Goal: Navigation & Orientation: Find specific page/section

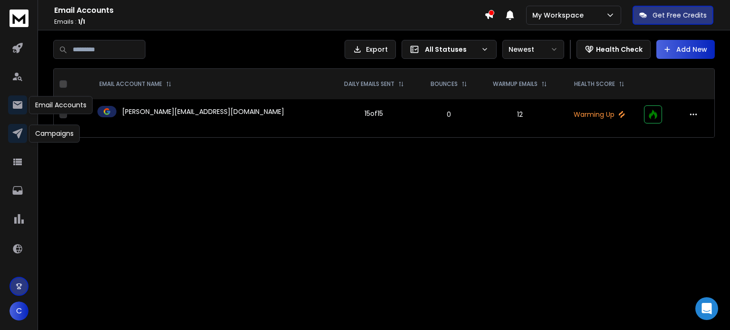
click at [18, 136] on icon at bounding box center [17, 133] width 10 height 10
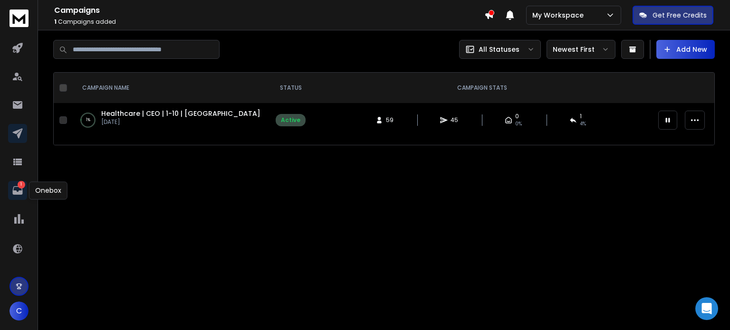
click at [24, 191] on link "1" at bounding box center [17, 190] width 19 height 19
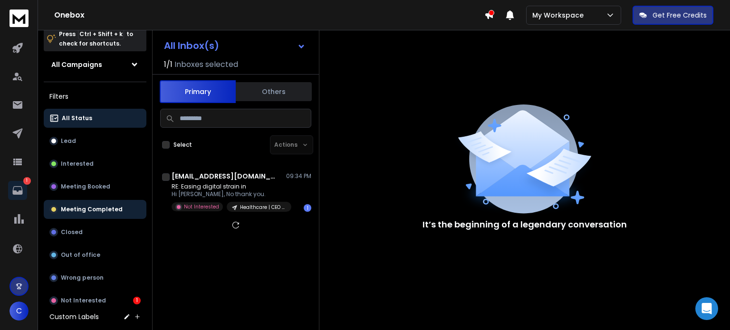
scroll to position [14, 0]
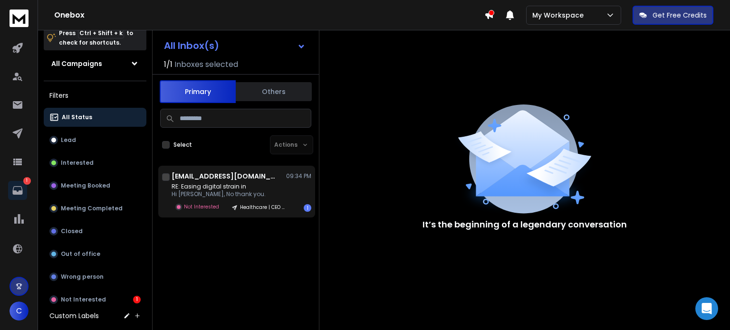
click at [217, 175] on h1 "harrysegal@smeteam.org" at bounding box center [223, 175] width 104 height 9
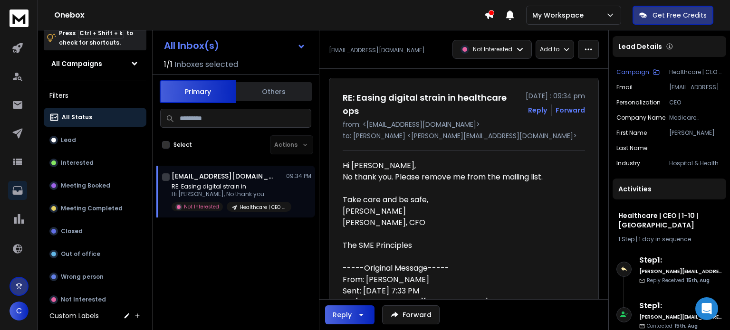
scroll to position [0, 0]
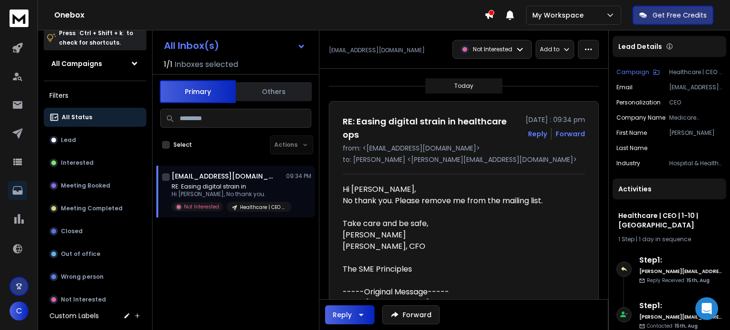
click at [211, 296] on div "All Inbox(s) 1 / 1 Inboxes selected Primary Others Select Actions harrysegal@sm…" at bounding box center [235, 195] width 166 height 330
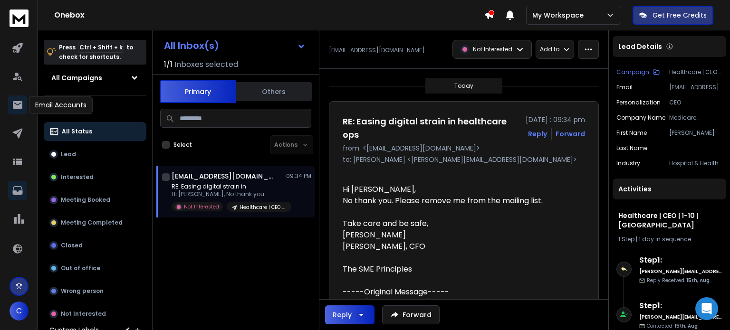
click at [13, 100] on icon at bounding box center [17, 104] width 11 height 11
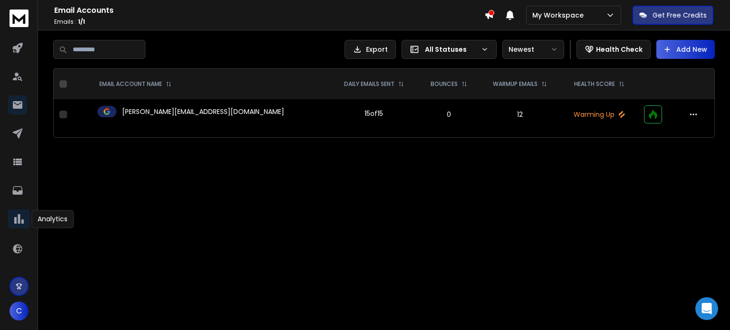
click at [18, 221] on icon at bounding box center [18, 218] width 9 height 9
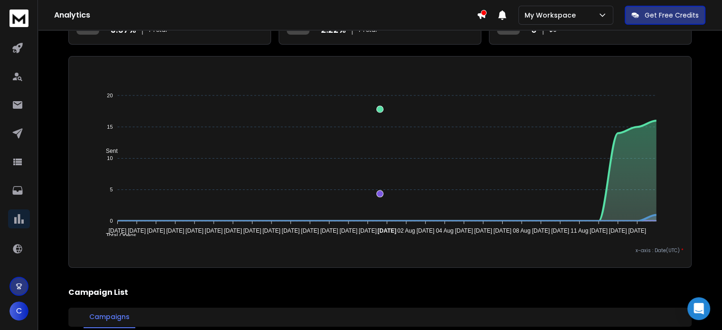
scroll to position [140, 0]
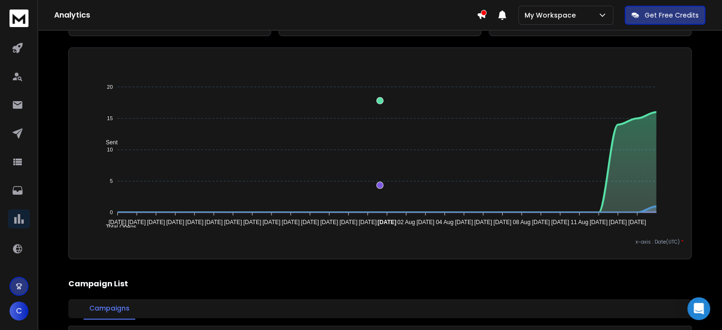
click at [623, 212] on foreignobject "Sent Total Opens Unique Opens Links Clicked Total Replies" at bounding box center [380, 144] width 563 height 166
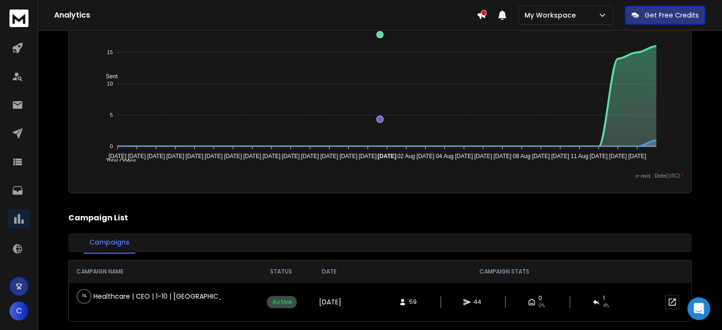
scroll to position [205, 0]
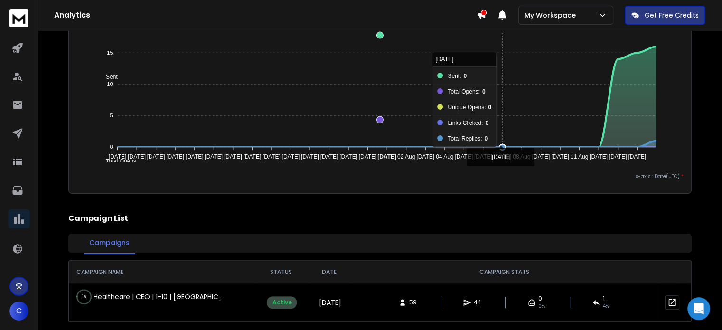
click at [512, 100] on foreignobject "Sent Total Opens Unique Opens Links Clicked Total Replies" at bounding box center [380, 79] width 563 height 166
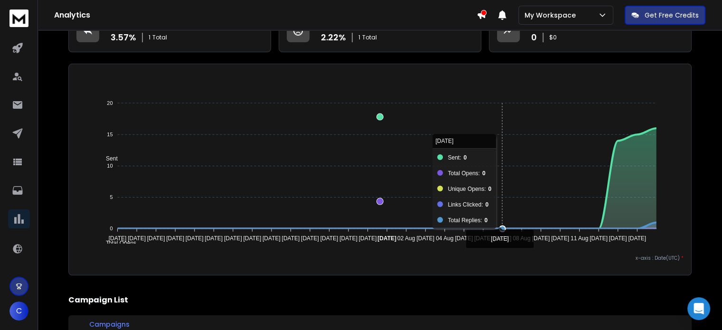
scroll to position [104, 0]
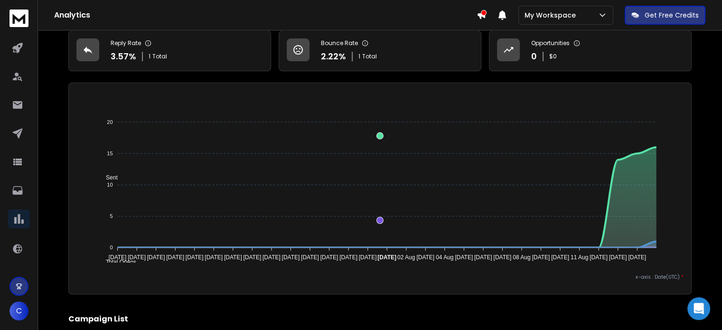
click at [507, 46] on icon at bounding box center [508, 49] width 11 height 11
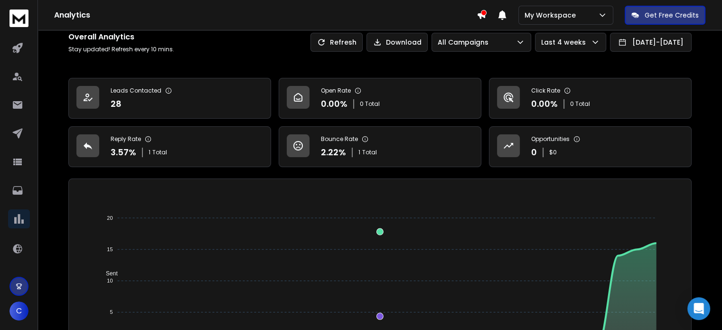
scroll to position [0, 0]
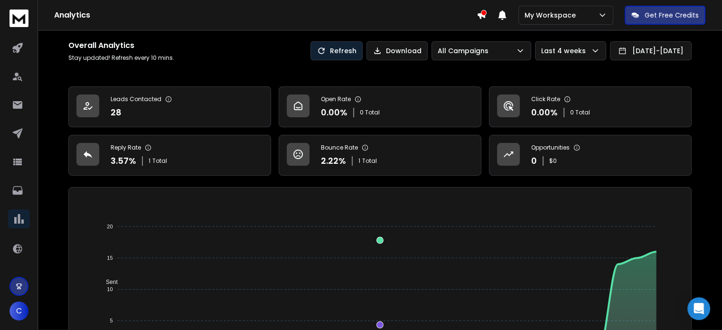
click at [330, 53] on p "Refresh" at bounding box center [343, 50] width 27 height 9
click at [463, 55] on div "All Campaigns" at bounding box center [481, 50] width 87 height 9
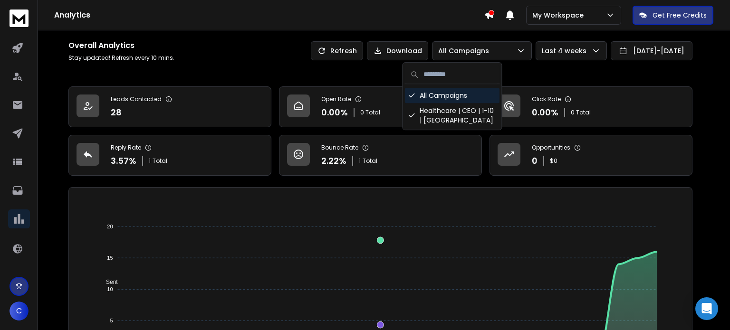
click at [441, 95] on div "All Campaigns" at bounding box center [451, 95] width 95 height 15
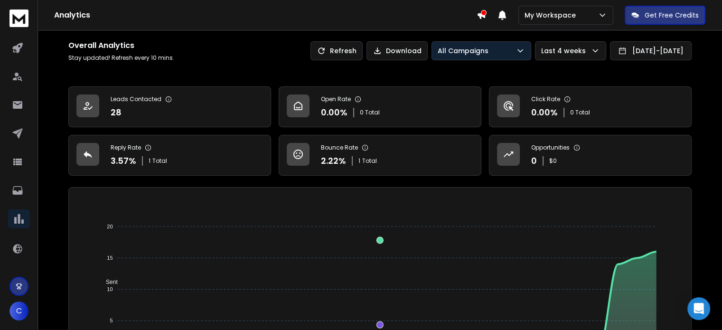
click at [516, 49] on icon at bounding box center [520, 50] width 9 height 9
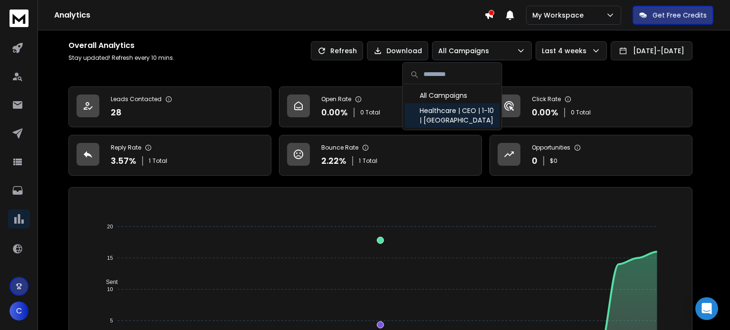
click at [445, 113] on div "Healthcare | CEO | 1-10 | [GEOGRAPHIC_DATA]" at bounding box center [451, 115] width 95 height 25
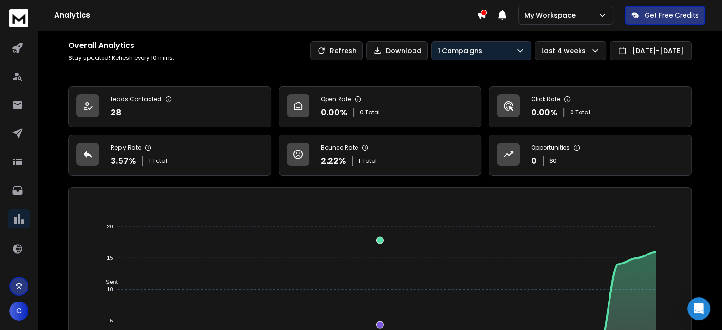
click at [471, 45] on button "1 Campaigns" at bounding box center [482, 50] width 100 height 19
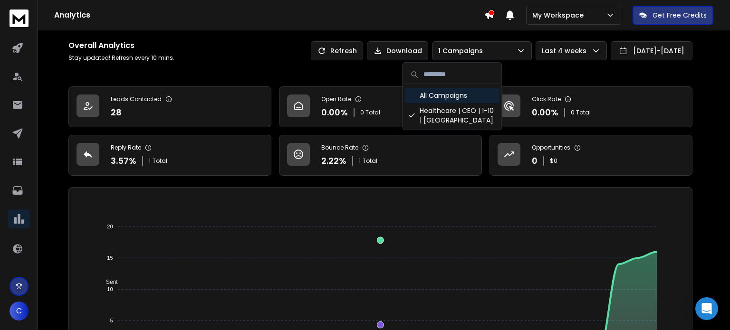
click at [453, 95] on div "All Campaigns" at bounding box center [451, 95] width 95 height 15
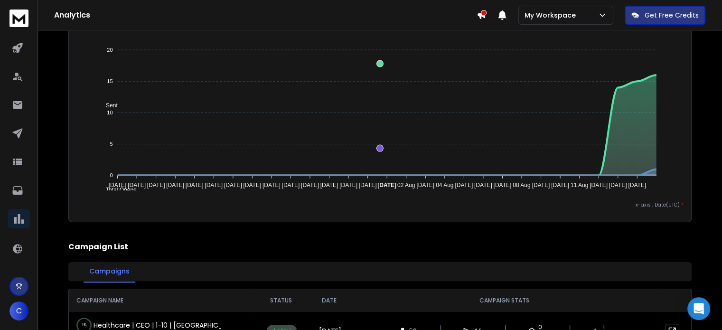
scroll to position [206, 0]
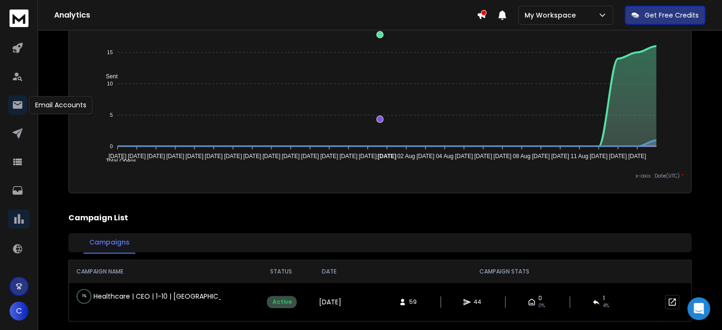
click at [12, 109] on icon at bounding box center [17, 104] width 11 height 11
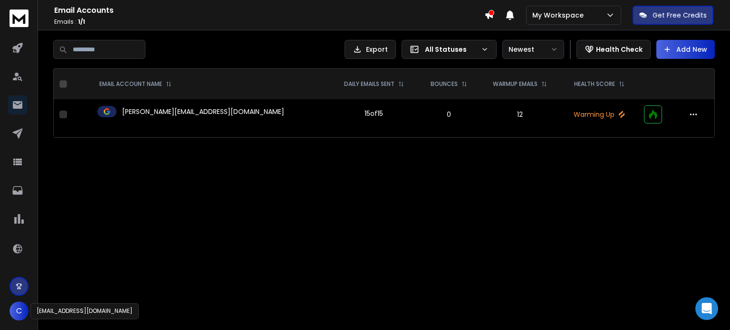
click at [19, 309] on span "C" at bounding box center [18, 311] width 19 height 19
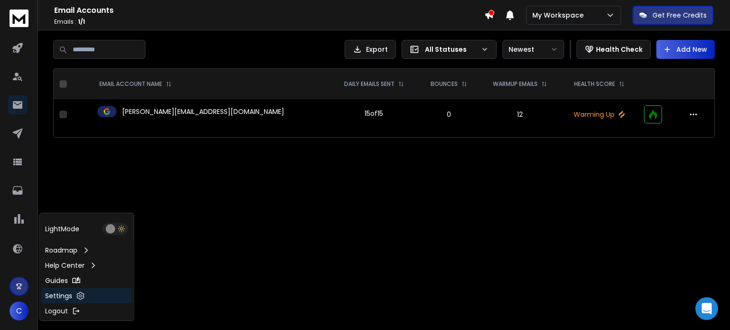
click at [62, 294] on p "Settings" at bounding box center [58, 295] width 27 height 9
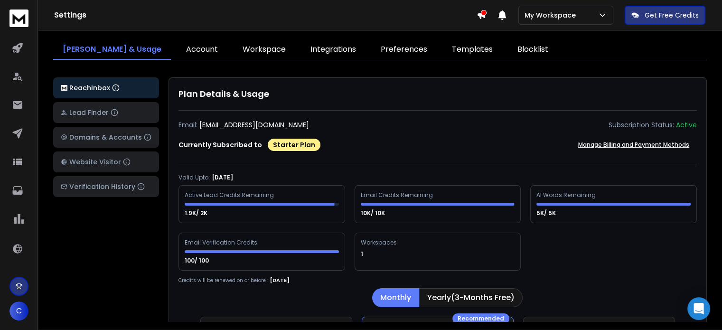
click at [177, 54] on link "Account" at bounding box center [202, 50] width 51 height 20
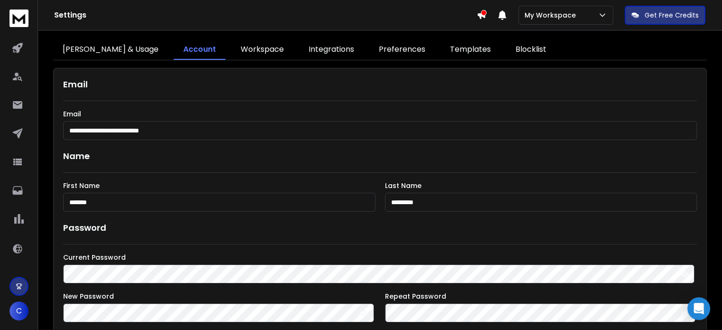
click at [231, 50] on link "Workspace" at bounding box center [262, 50] width 62 height 20
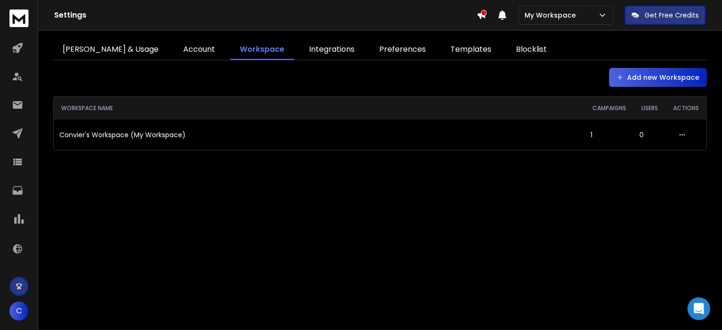
click at [300, 47] on link "Integrations" at bounding box center [332, 50] width 65 height 20
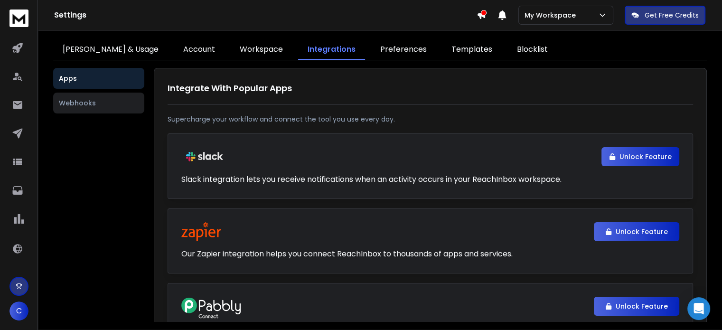
click at [371, 54] on link "Preferences" at bounding box center [404, 50] width 66 height 20
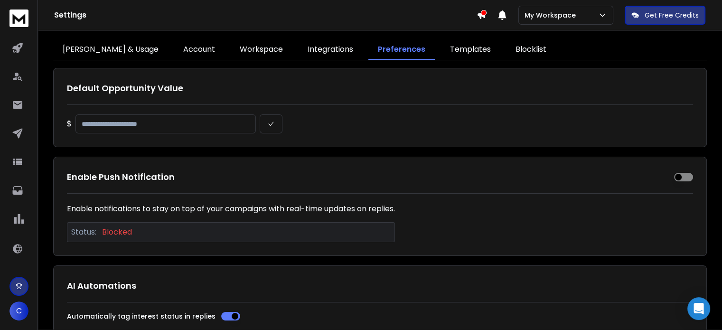
click at [441, 45] on link "Templates" at bounding box center [471, 50] width 60 height 20
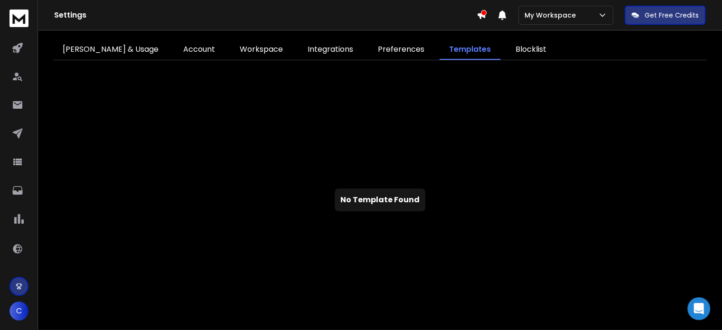
click at [506, 49] on link "Blocklist" at bounding box center [531, 50] width 50 height 20
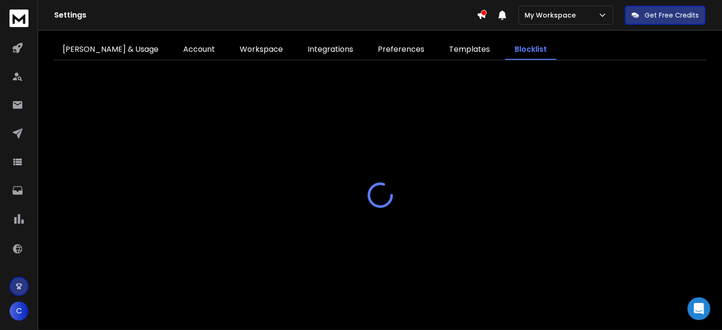
click at [101, 55] on link "Billings & Usage" at bounding box center [110, 50] width 115 height 20
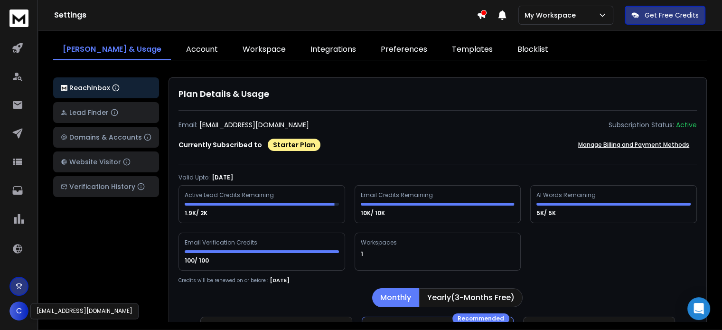
click at [16, 320] on span "C" at bounding box center [18, 311] width 19 height 19
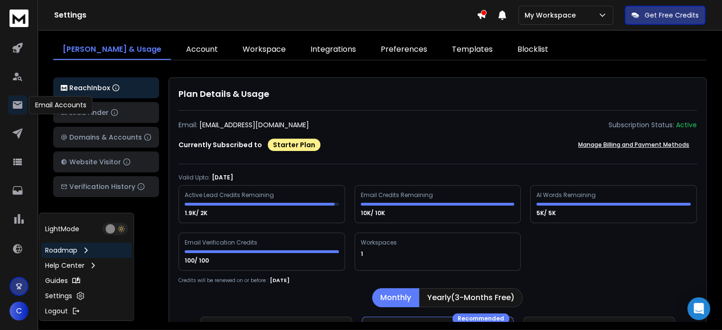
click at [13, 110] on icon at bounding box center [17, 104] width 11 height 11
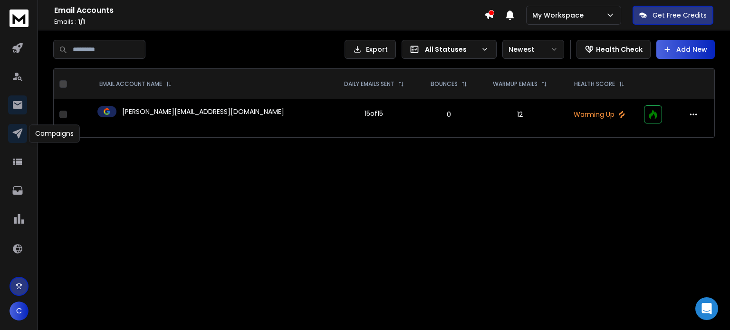
click at [13, 138] on icon at bounding box center [17, 133] width 11 height 11
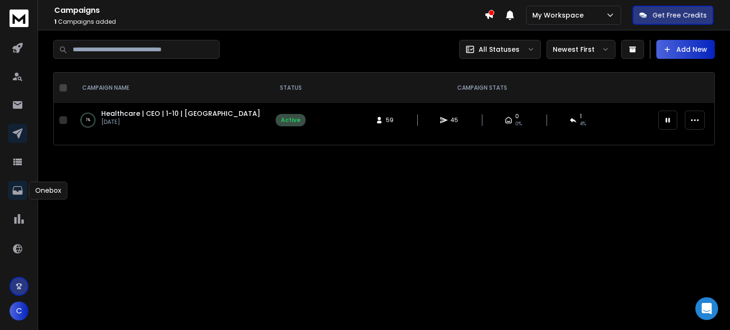
click at [13, 196] on icon at bounding box center [17, 190] width 11 height 11
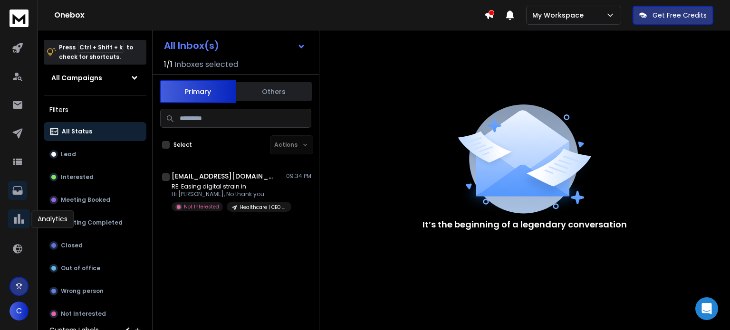
click at [20, 218] on icon at bounding box center [19, 219] width 14 height 14
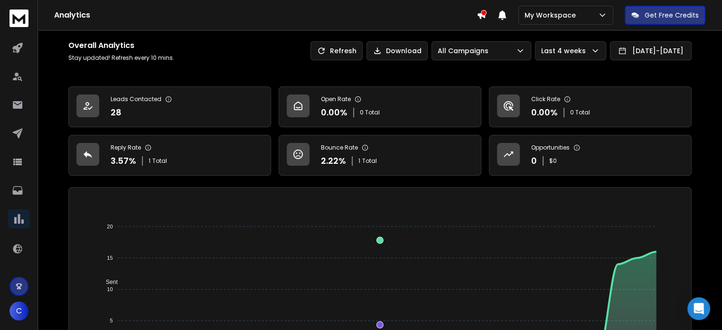
click at [6, 102] on div "C" at bounding box center [19, 165] width 38 height 330
click at [13, 104] on icon at bounding box center [17, 105] width 9 height 8
